Goal: Navigation & Orientation: Find specific page/section

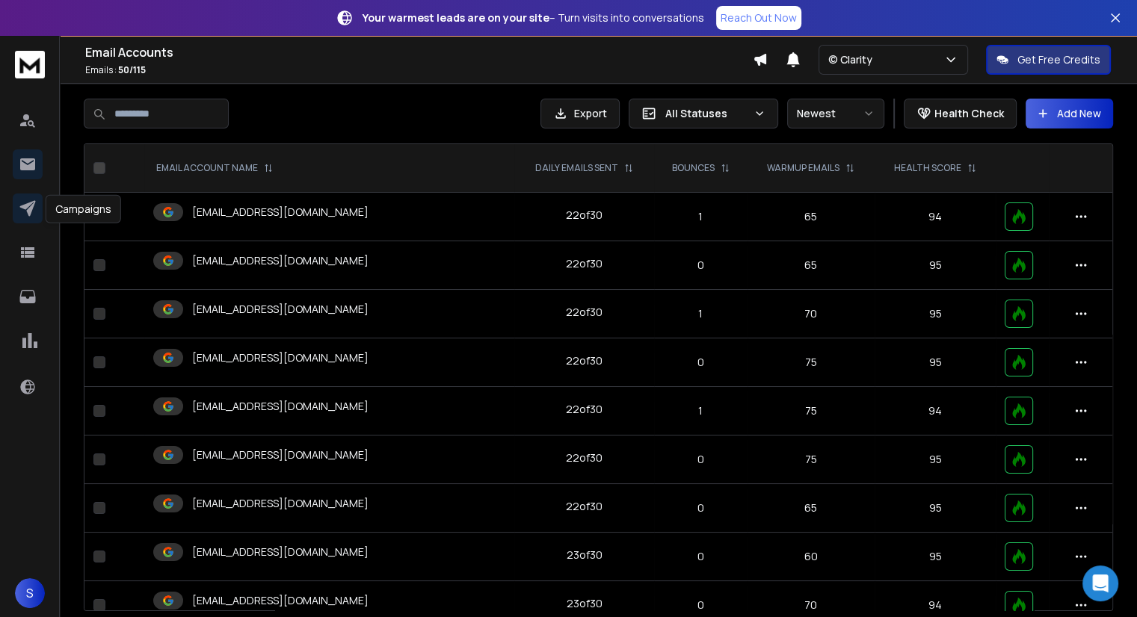
click at [36, 200] on icon at bounding box center [28, 209] width 18 height 18
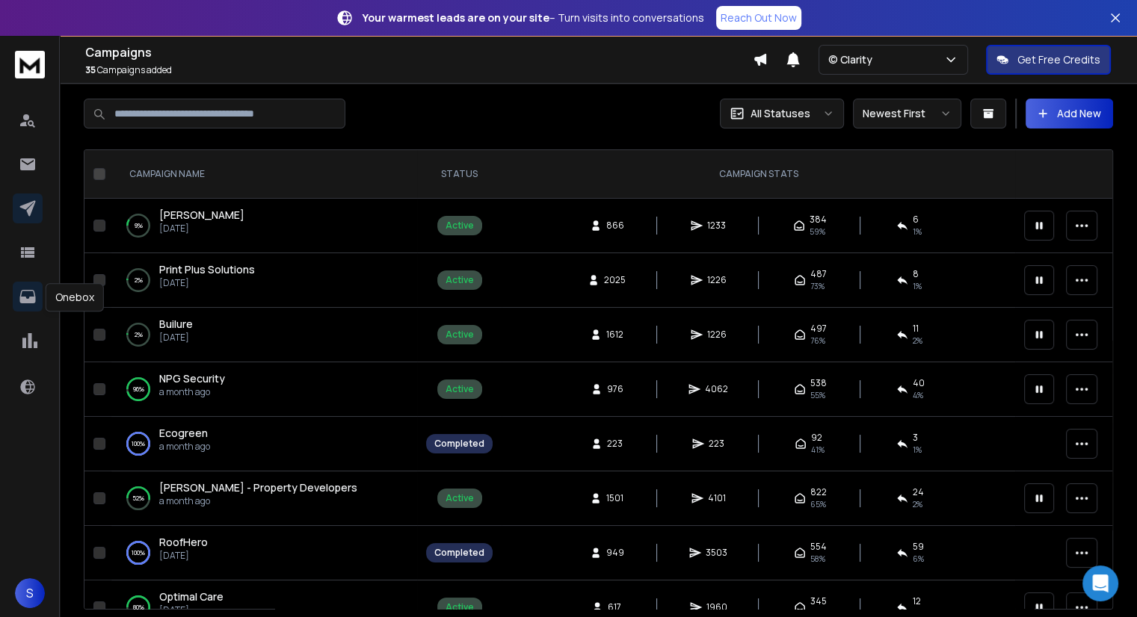
click at [28, 303] on icon at bounding box center [27, 296] width 16 height 13
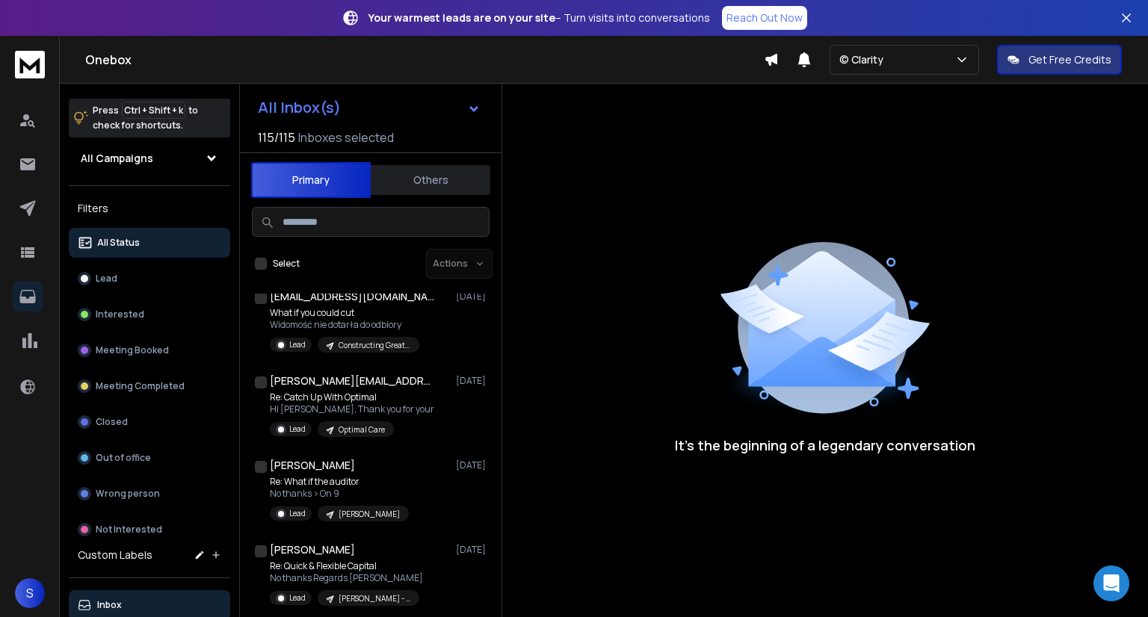
scroll to position [523, 0]
click at [102, 276] on p "Lead" at bounding box center [107, 279] width 22 height 12
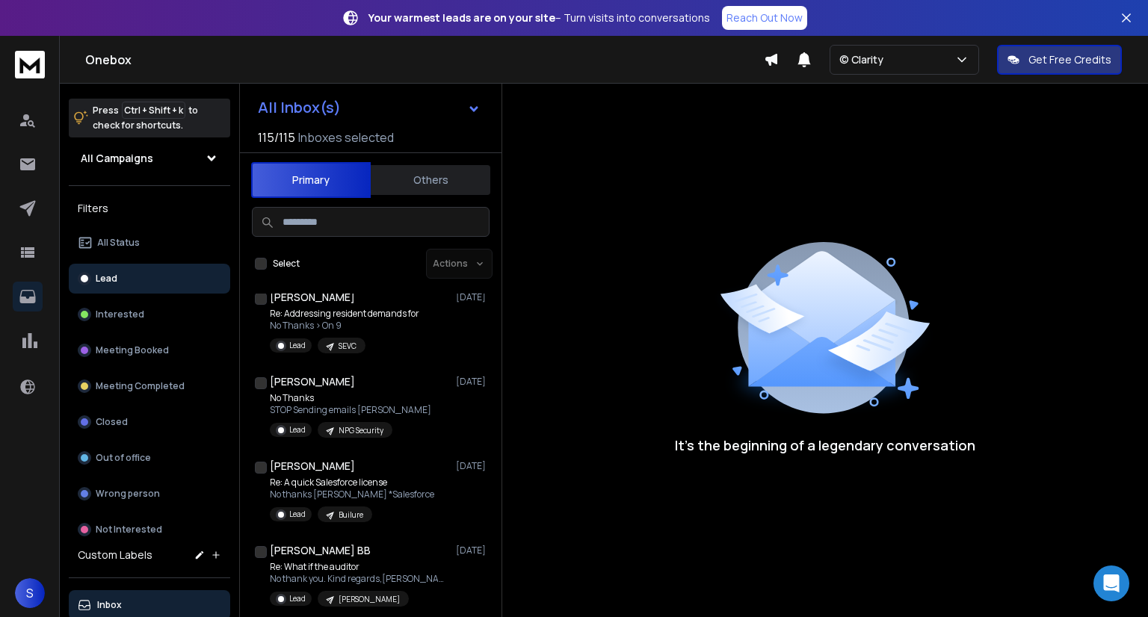
scroll to position [1345, 0]
